Goal: Check status

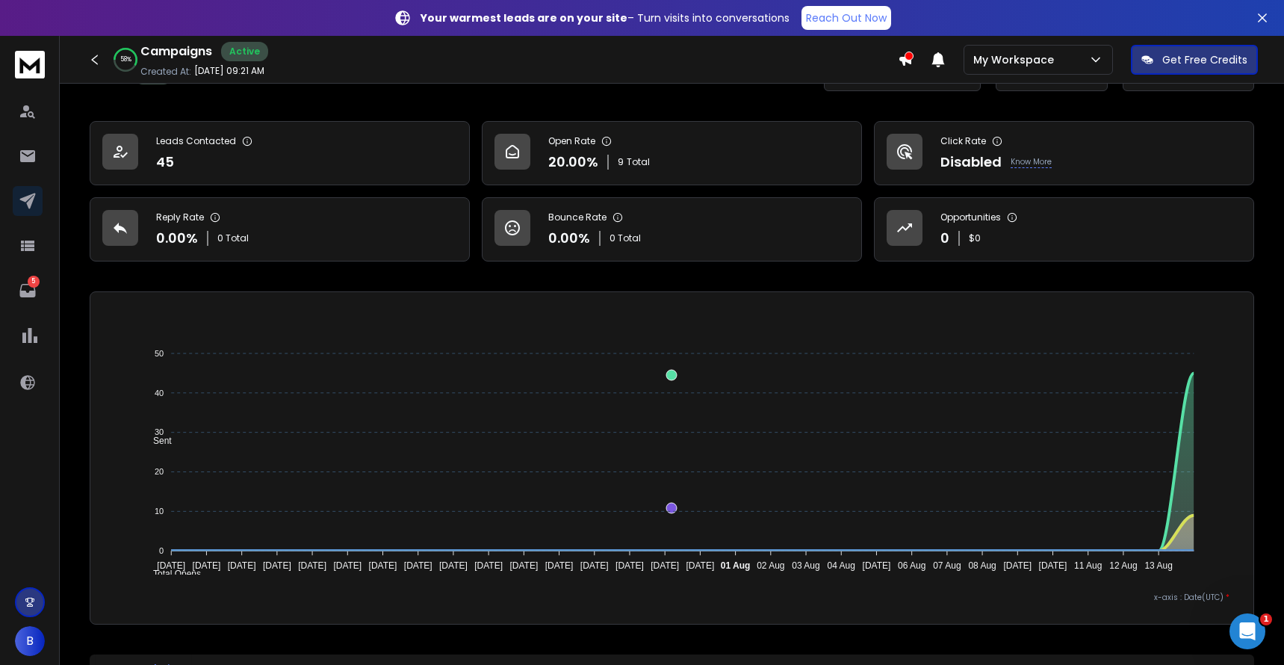
scroll to position [130, 0]
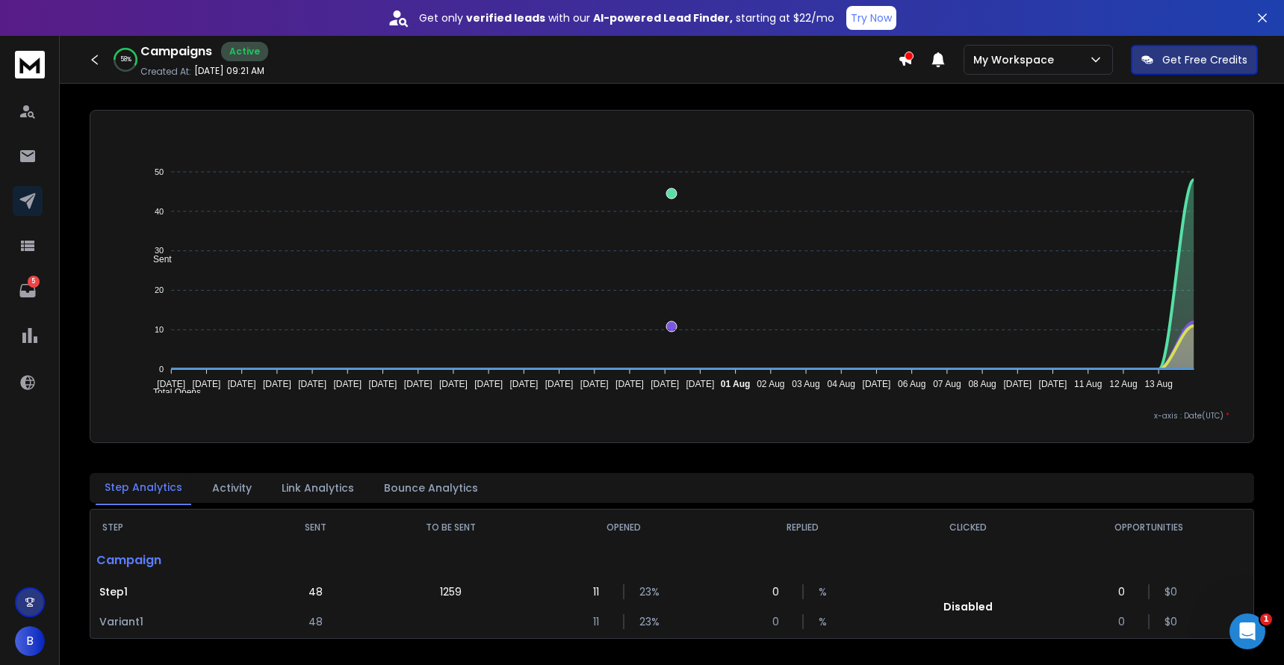
scroll to position [304, 0]
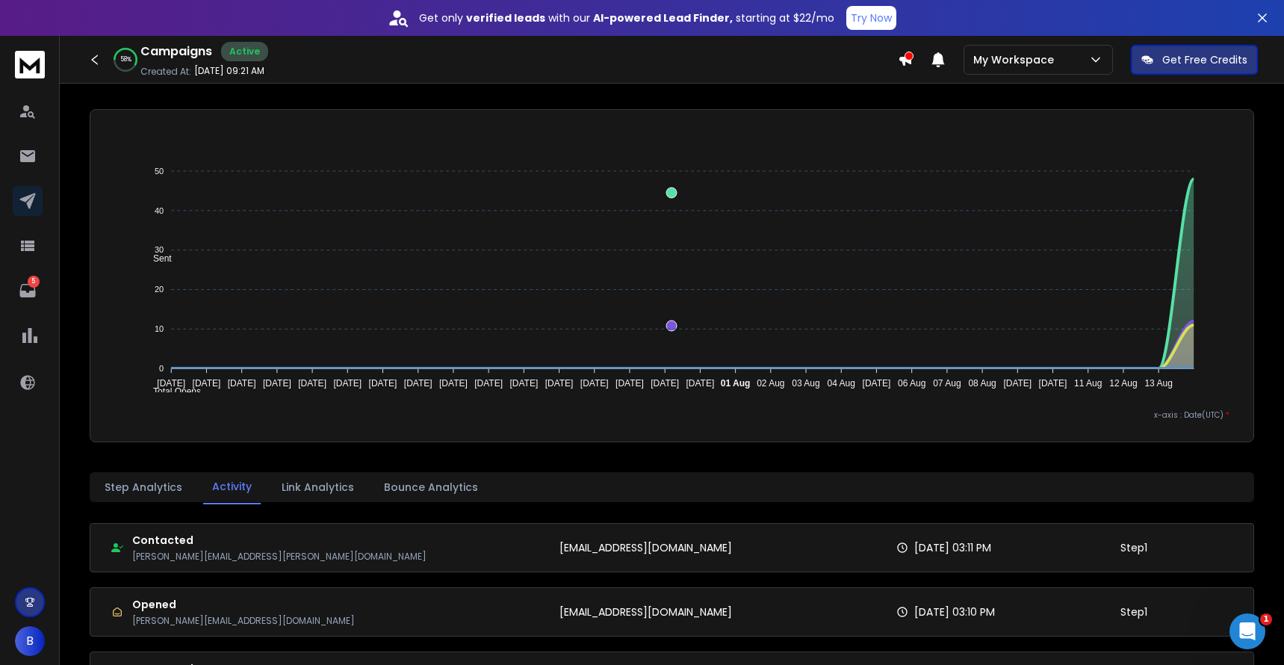
click at [243, 481] on button "Activity" at bounding box center [232, 487] width 58 height 34
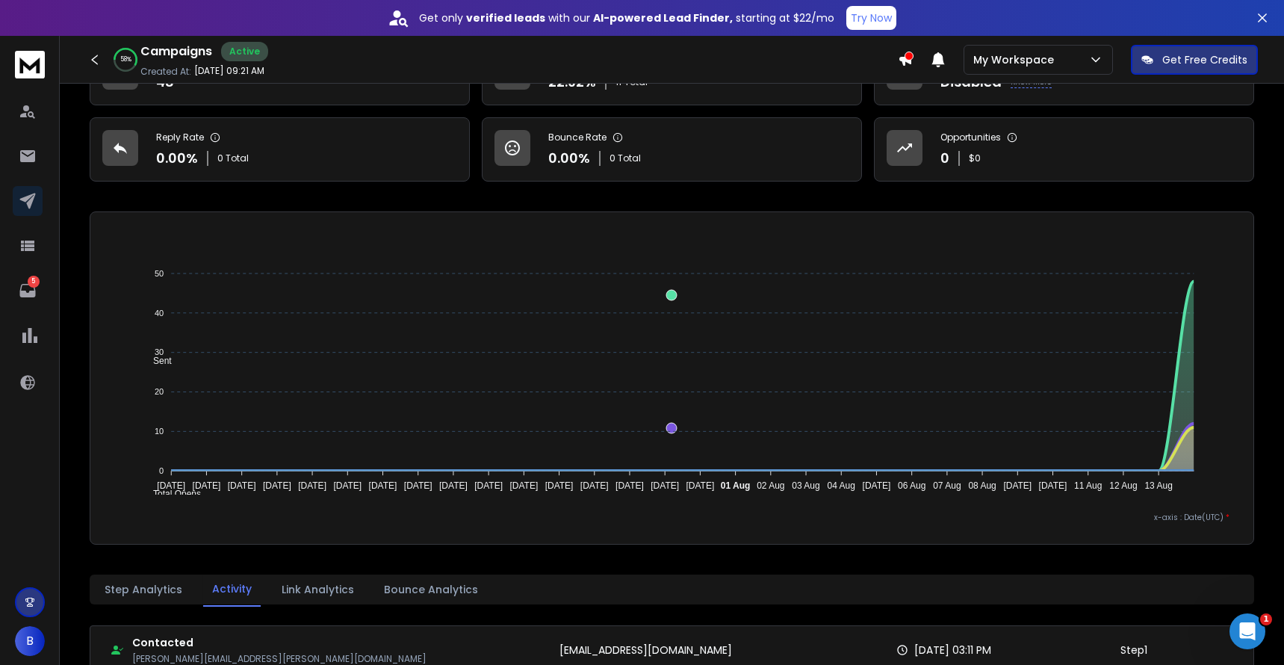
scroll to position [0, 0]
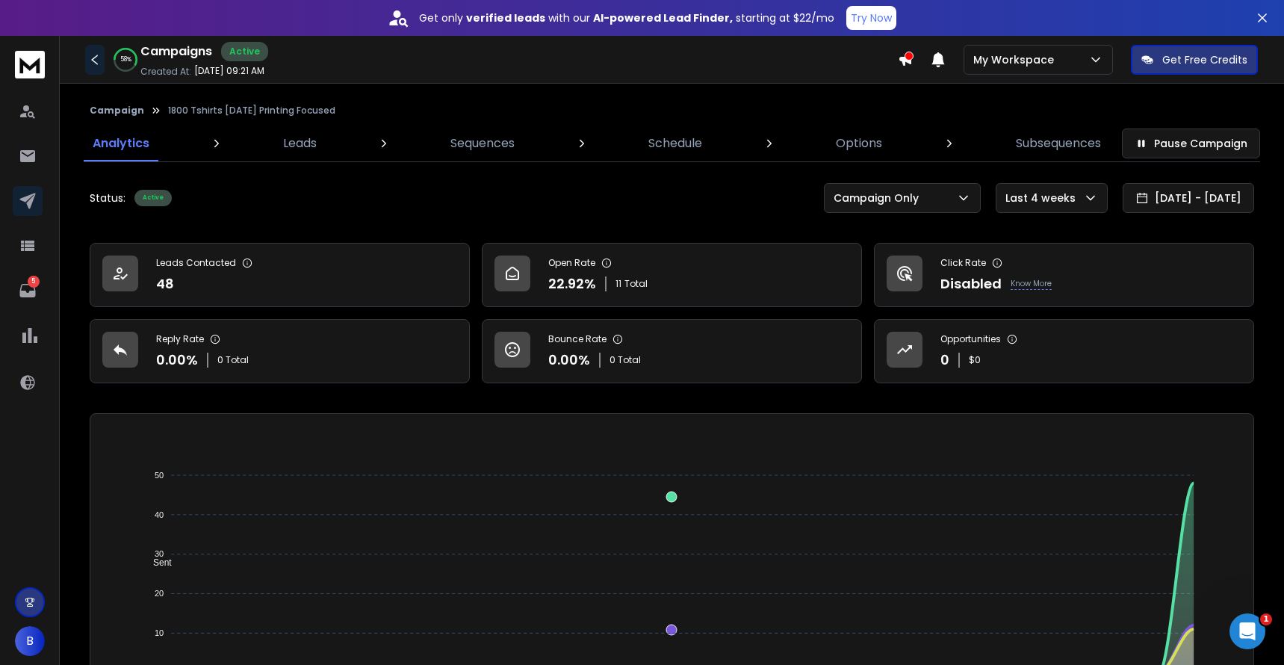
click at [94, 59] on icon at bounding box center [94, 59] width 13 height 13
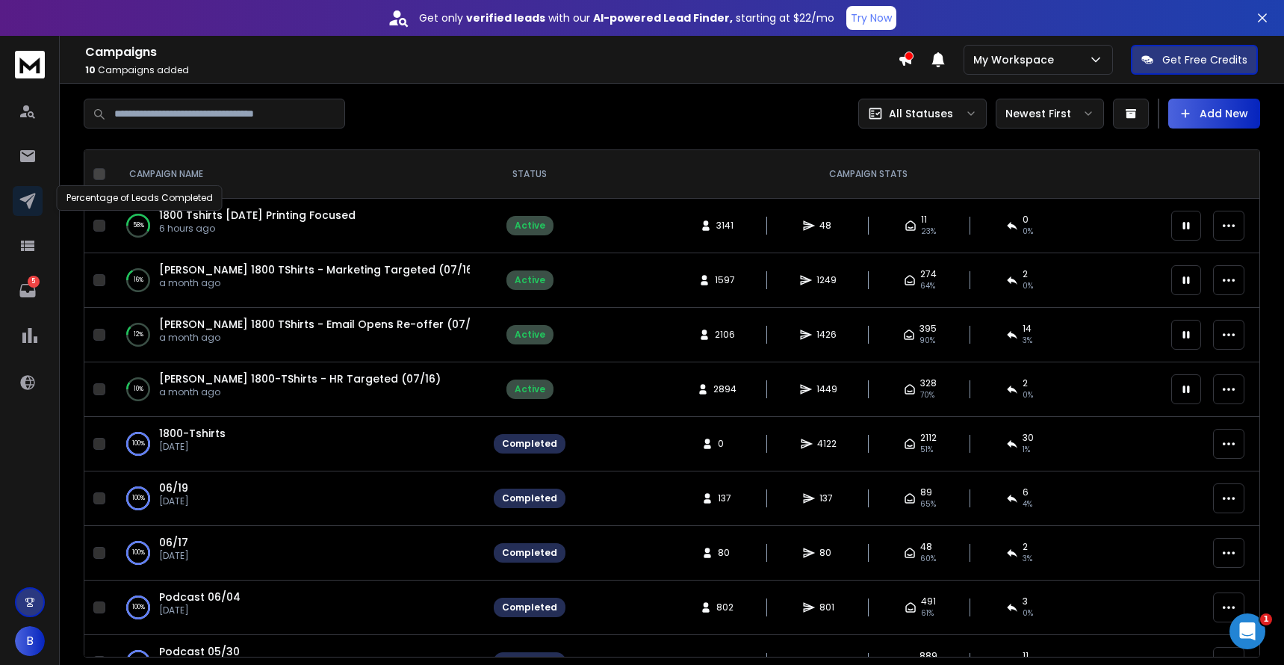
click at [143, 220] on p "58 %" at bounding box center [138, 225] width 11 height 15
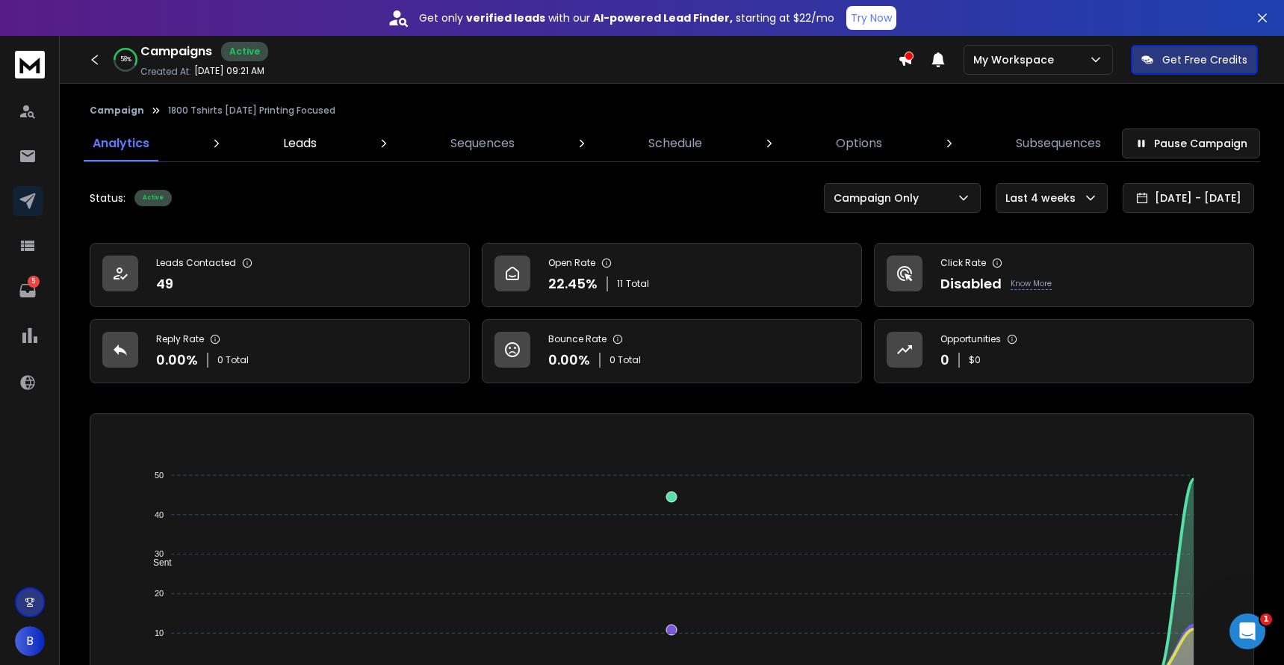
click at [298, 142] on p "Leads" at bounding box center [300, 143] width 34 height 18
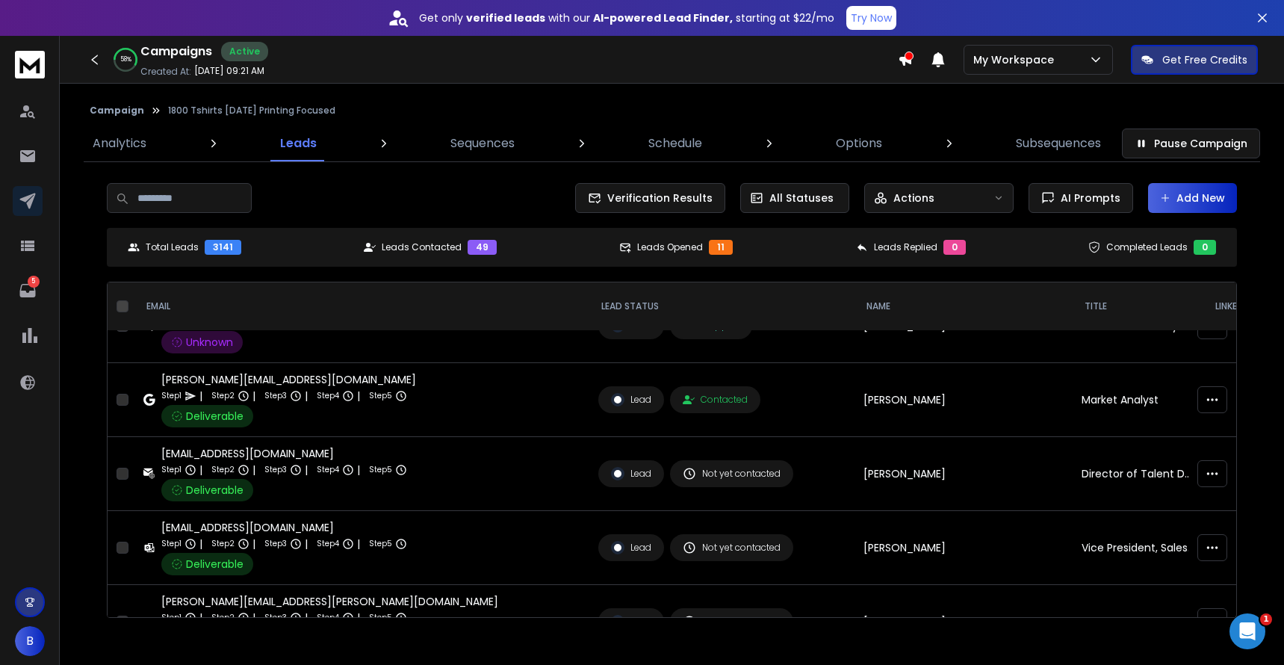
scroll to position [1441, 0]
